Goal: Task Accomplishment & Management: Manage account settings

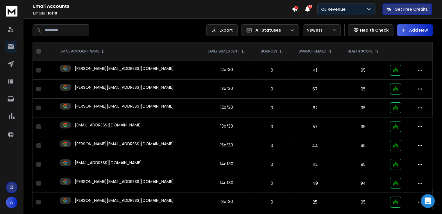
click at [336, 6] on button "CE Revenue" at bounding box center [346, 9] width 58 height 12
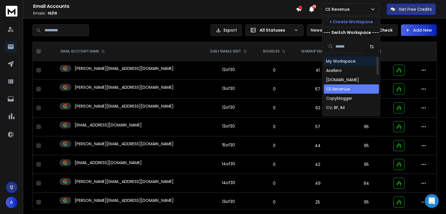
click at [335, 57] on div "My Workspace Axellero [DOMAIN_NAME] CE Revenue Copyblogger CV, BF, IM Cynethiq …" at bounding box center [352, 85] width 58 height 60
click at [335, 57] on div "My Workspace" at bounding box center [351, 61] width 55 height 9
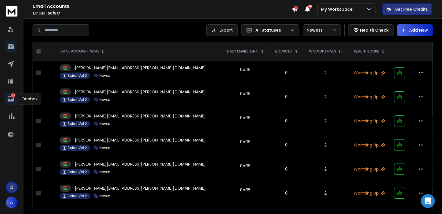
click at [8, 101] on icon at bounding box center [11, 98] width 6 height 5
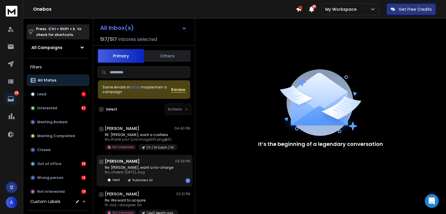
click at [117, 166] on p "Re: Eryn, want a no-charge" at bounding box center [139, 168] width 69 height 5
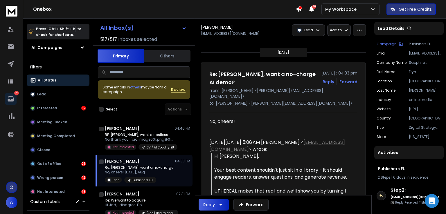
click at [360, 31] on icon "button" at bounding box center [359, 30] width 5 height 5
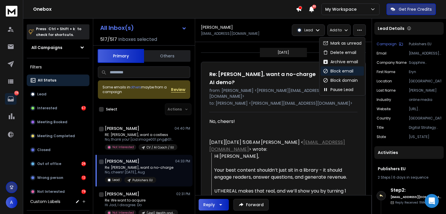
click at [341, 67] on div "Block email" at bounding box center [342, 71] width 43 height 9
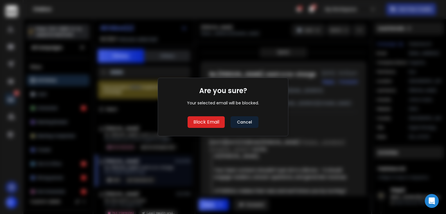
click at [209, 115] on div "Are you sure? Your selected email will be blocked. Block Email Cancel" at bounding box center [223, 107] width 114 height 42
click at [210, 117] on button "Block Email" at bounding box center [206, 122] width 37 height 12
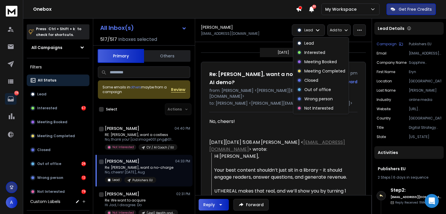
click at [322, 29] on div "Lead" at bounding box center [308, 30] width 33 height 11
click at [318, 108] on p "Not Interested" at bounding box center [318, 108] width 29 height 6
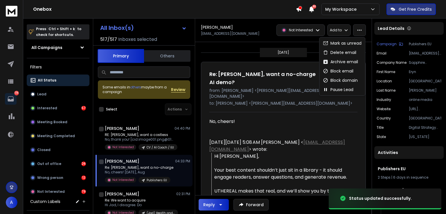
click at [362, 34] on button "button" at bounding box center [359, 30] width 13 height 12
click at [344, 70] on div "Block email" at bounding box center [338, 71] width 30 height 6
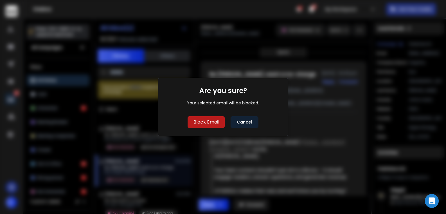
click at [194, 120] on button "Block Email" at bounding box center [206, 122] width 37 height 12
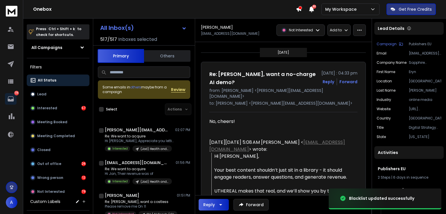
scroll to position [191, 0]
